Goal: Communication & Community: Answer question/provide support

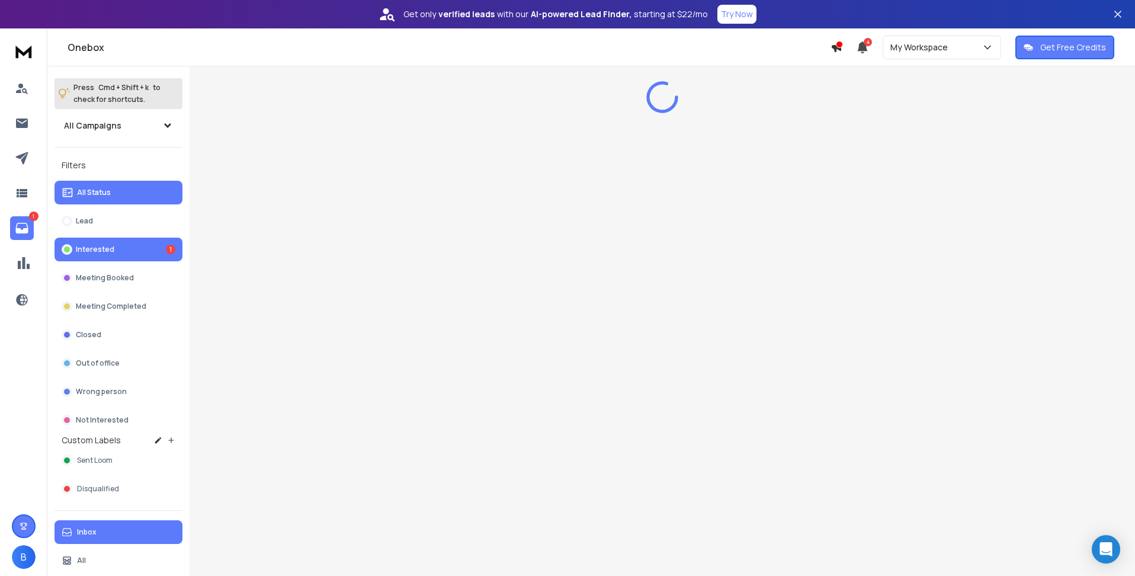
click at [121, 247] on div "All Status Lead Interested 1 Meeting Booked Meeting Completed Closed Out of off…" at bounding box center [118, 306] width 128 height 251
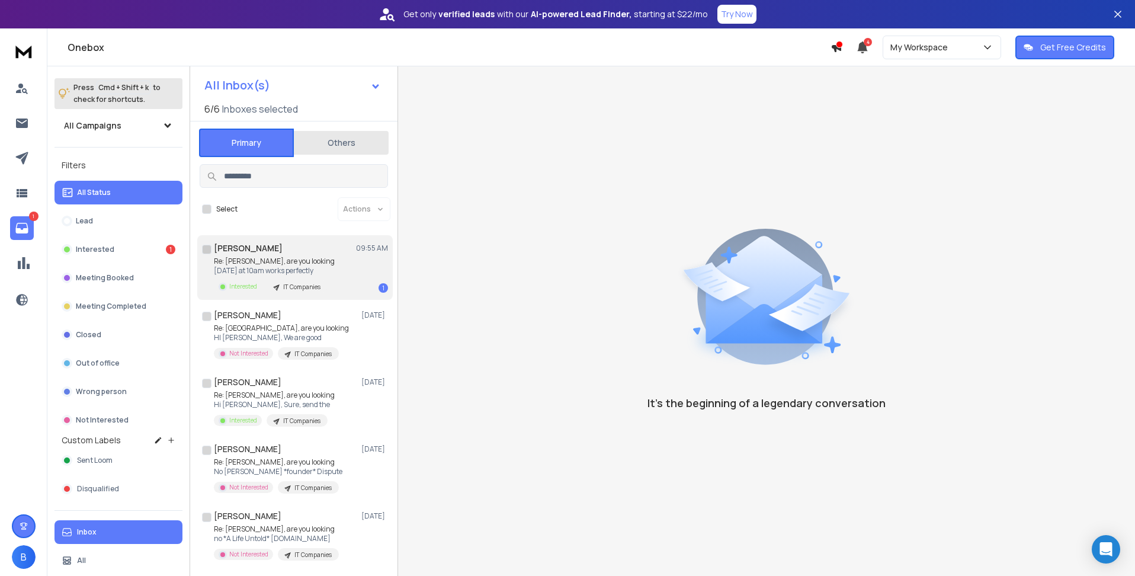
click at [335, 265] on div "Re: [PERSON_NAME], are you looking [DATE] at 10am works perfectly Interested IT…" at bounding box center [301, 274] width 174 height 36
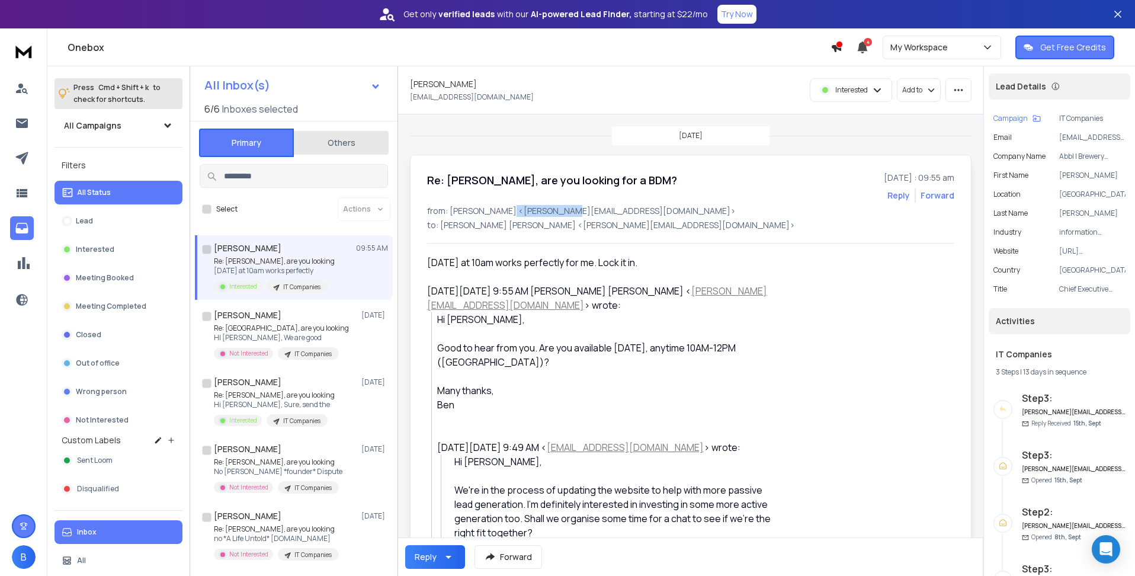
drag, startPoint x: 497, startPoint y: 211, endPoint x: 551, endPoint y: 210, distance: 53.9
click at [551, 210] on p "from: [PERSON_NAME] <[PERSON_NAME][EMAIL_ADDRESS][DOMAIN_NAME]>" at bounding box center [690, 211] width 527 height 12
copy p "[EMAIL_ADDRESS][DOMAIN_NAME]"
click at [895, 197] on button "Reply" at bounding box center [898, 195] width 23 height 12
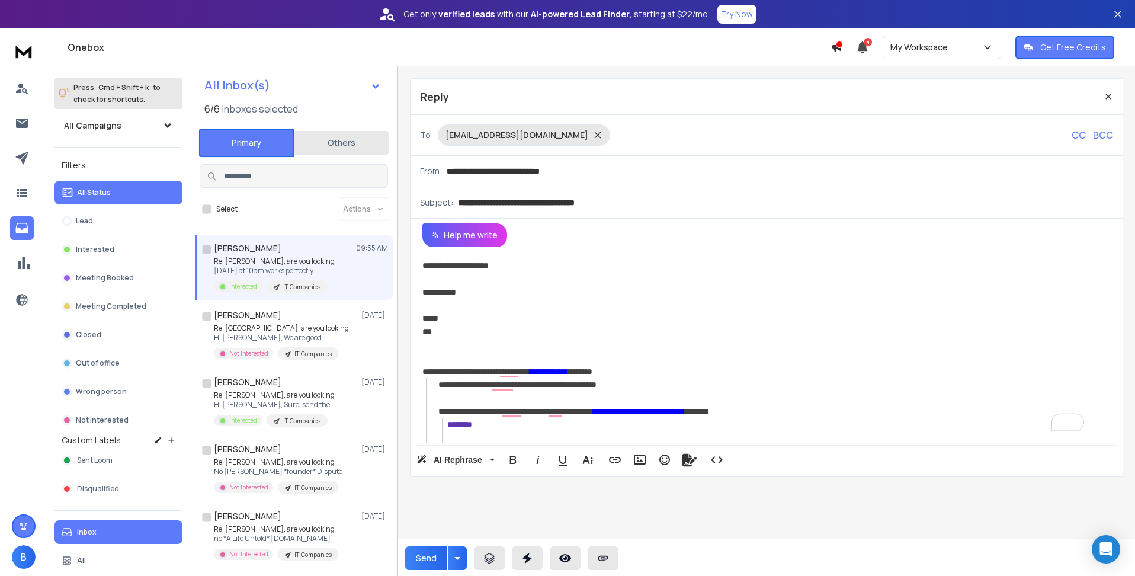
click at [420, 561] on button "Send" at bounding box center [425, 558] width 41 height 24
